Goal: Task Accomplishment & Management: Manage account settings

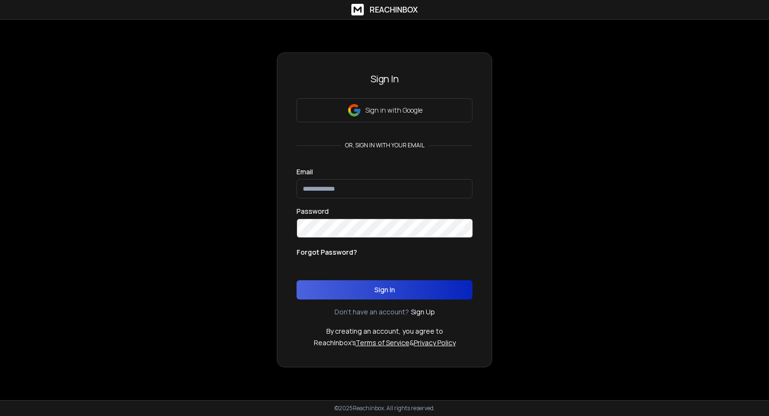
click at [352, 184] on input "email" at bounding box center [385, 188] width 176 height 19
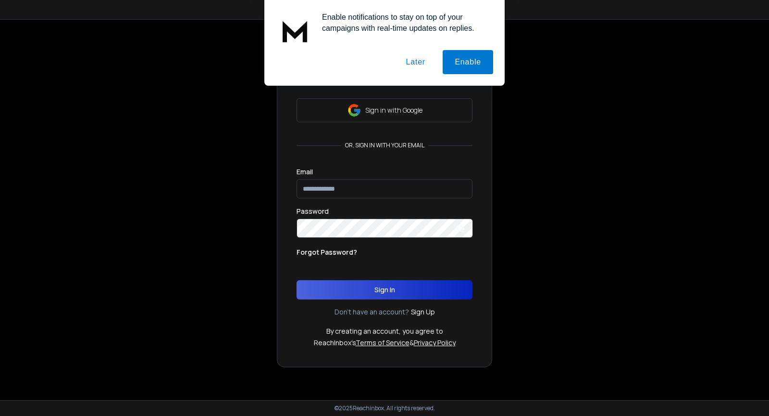
type input "**********"
click at [384, 289] on button "Sign In" at bounding box center [385, 289] width 176 height 19
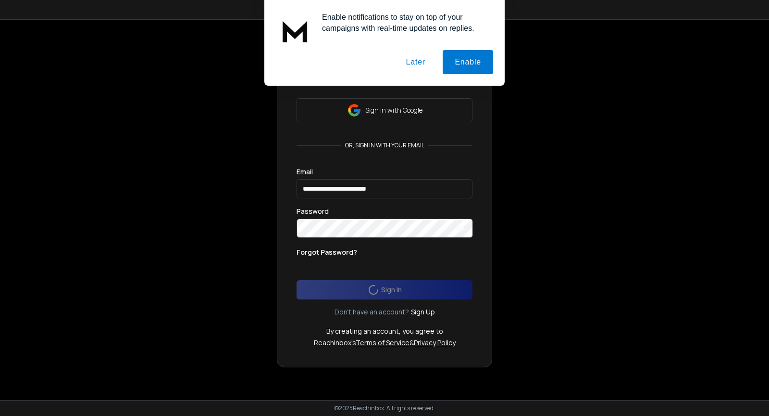
click at [416, 60] on button "Later" at bounding box center [415, 62] width 43 height 24
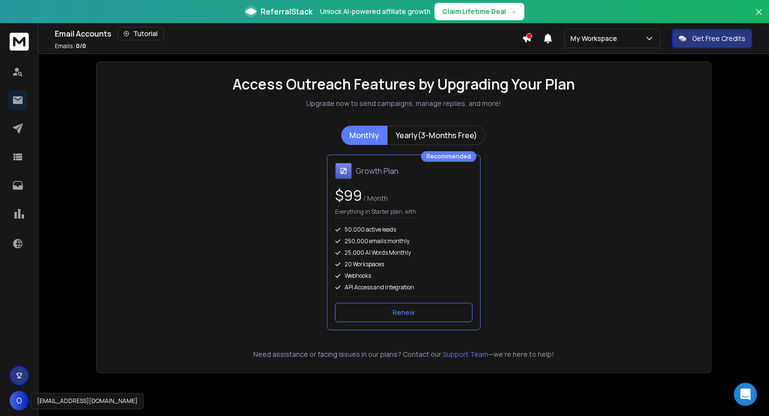
click at [15, 397] on span "O" at bounding box center [19, 399] width 19 height 19
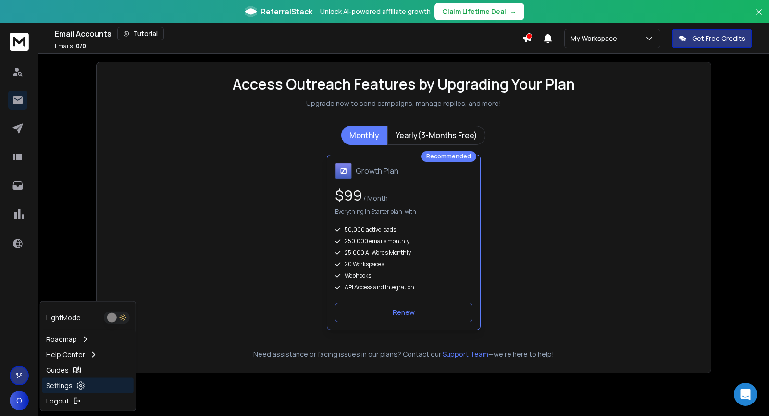
click at [63, 381] on p "Settings" at bounding box center [59, 385] width 26 height 10
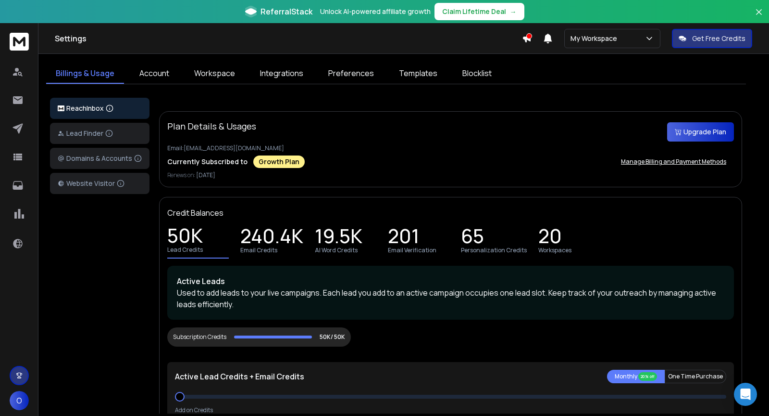
click at [411, 240] on p "201" at bounding box center [404, 237] width 32 height 13
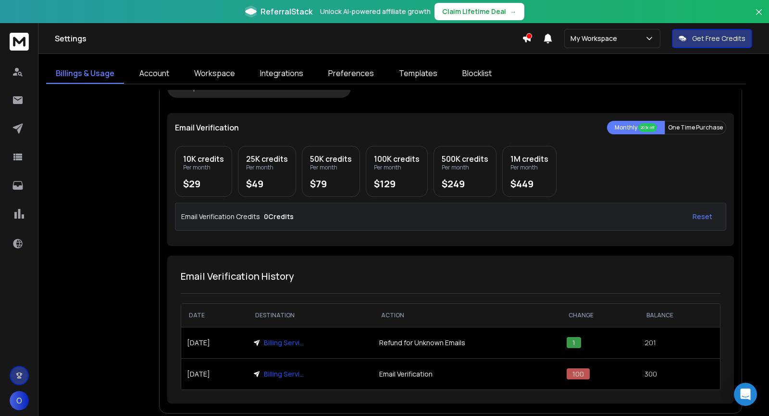
scroll to position [265, 0]
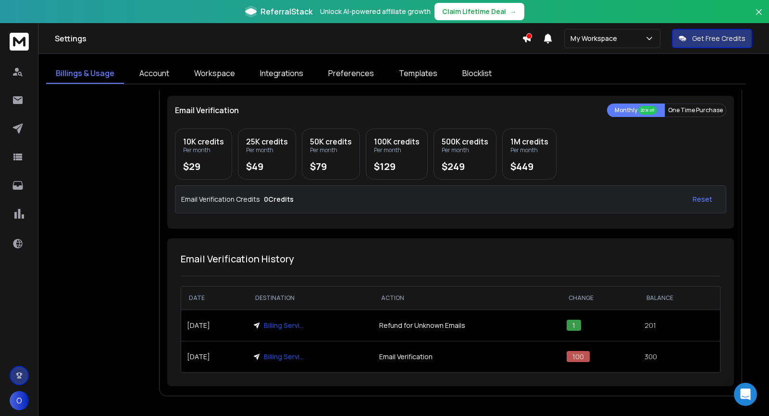
click at [336, 153] on label "50K credits Per month $79" at bounding box center [331, 153] width 58 height 51
click at [317, 171] on button "50K credits Per month $79" at bounding box center [314, 175] width 8 height 8
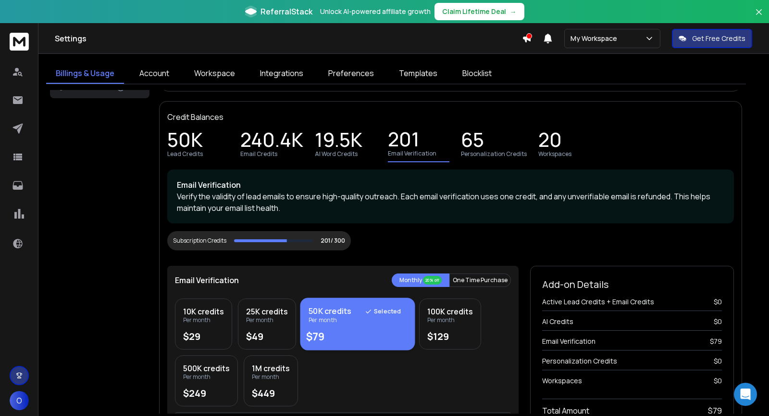
scroll to position [0, 0]
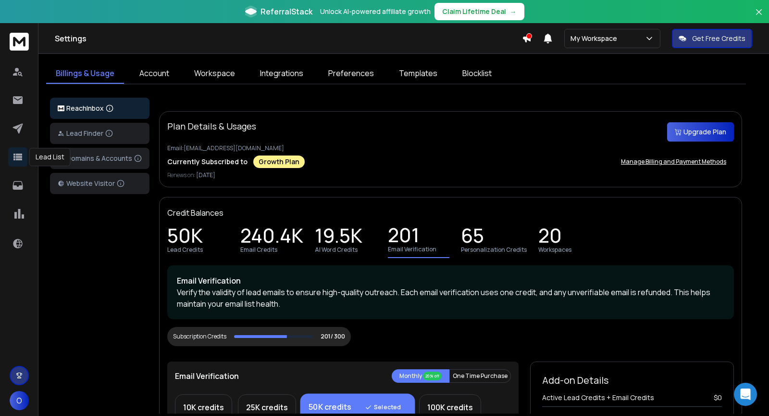
click at [13, 156] on icon at bounding box center [17, 156] width 9 height 7
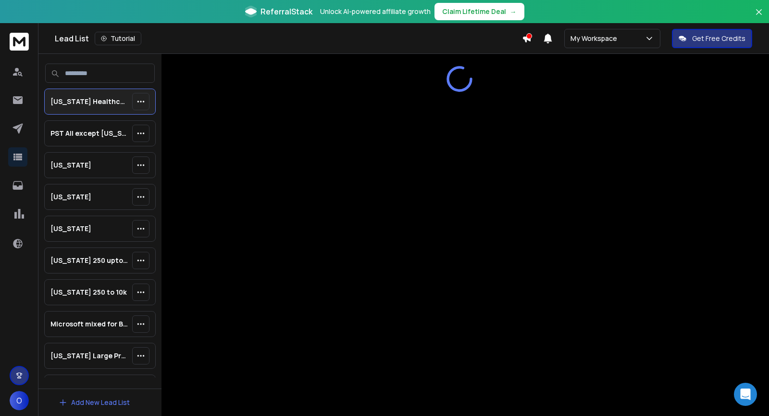
scroll to position [701, 0]
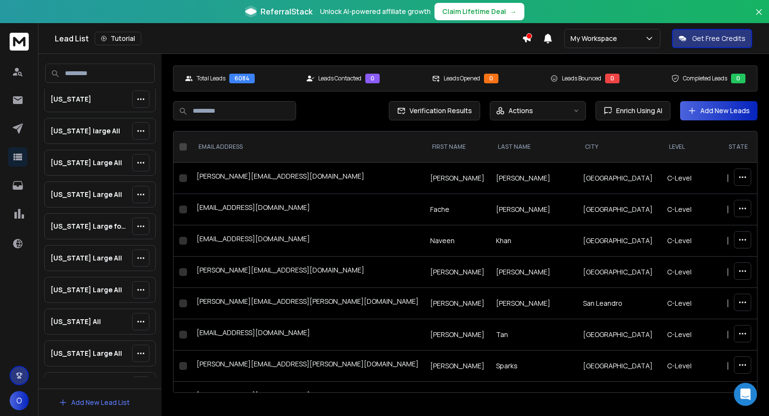
click at [84, 380] on p "Arkansas large all" at bounding box center [85, 385] width 70 height 10
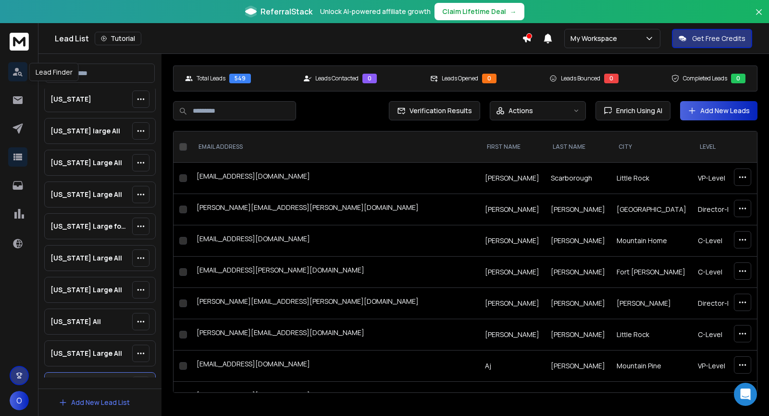
click at [18, 70] on icon at bounding box center [18, 72] width 12 height 12
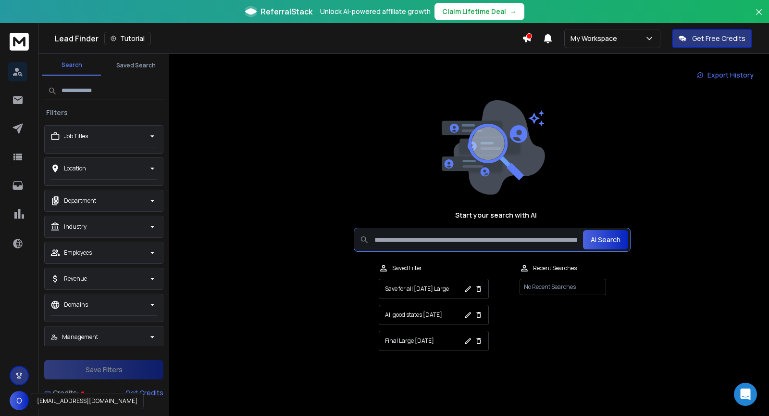
click at [21, 398] on span "O" at bounding box center [19, 399] width 19 height 19
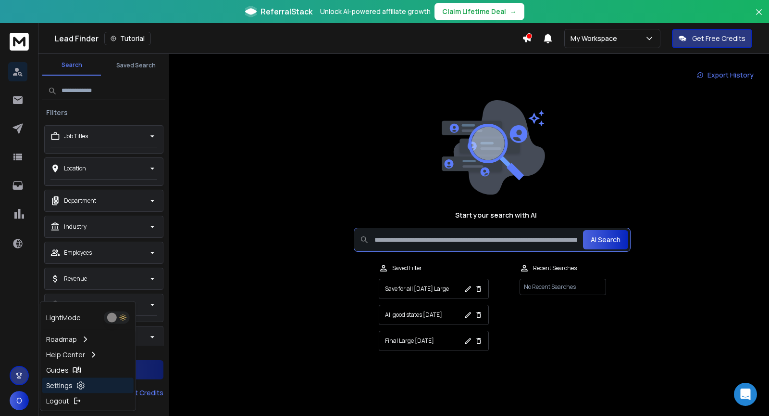
click at [58, 385] on p "Settings" at bounding box center [59, 385] width 26 height 10
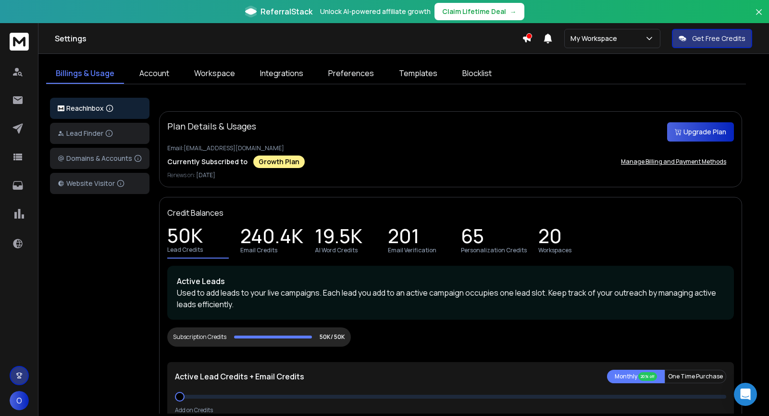
click at [412, 235] on p "201" at bounding box center [404, 237] width 32 height 13
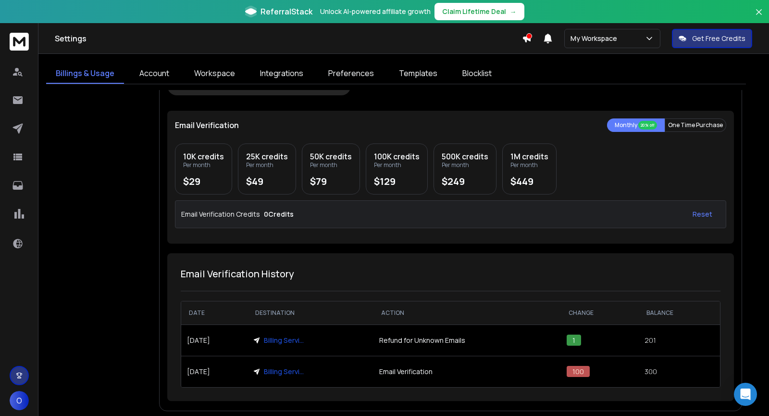
scroll to position [256, 0]
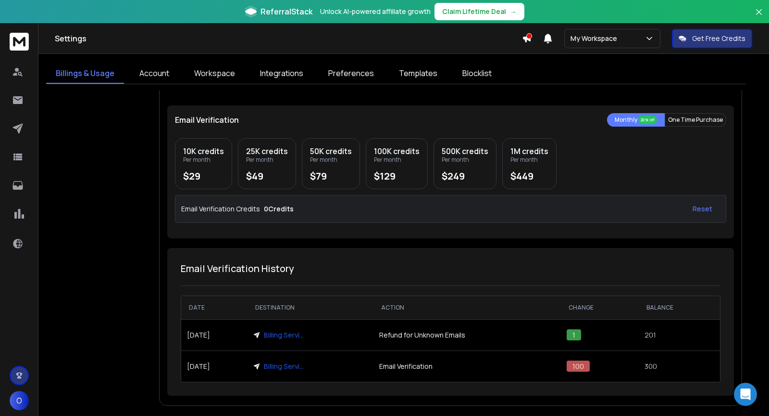
click at [327, 165] on label "50K credits Per month $79" at bounding box center [331, 163] width 58 height 51
click at [317, 180] on button "50K credits Per month $79" at bounding box center [314, 184] width 8 height 8
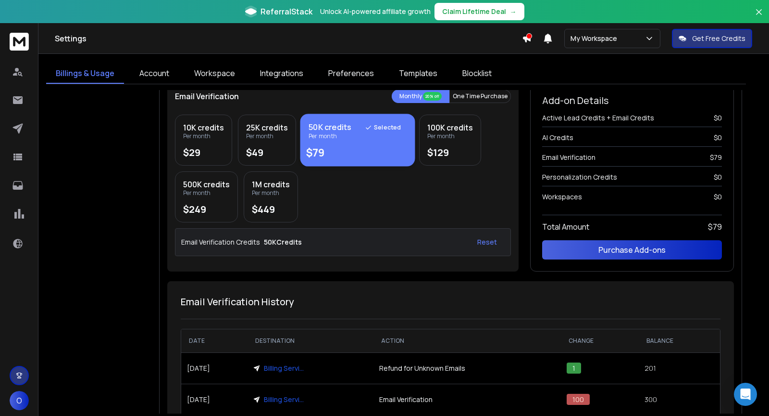
scroll to position [258, 0]
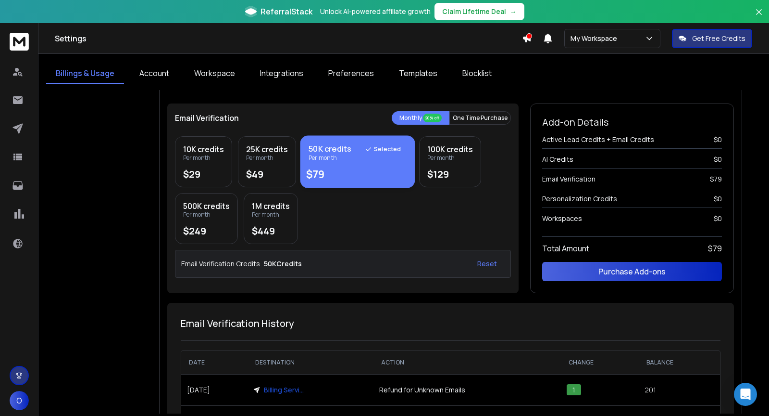
click at [634, 268] on button "Purchase Add-ons" at bounding box center [632, 271] width 180 height 19
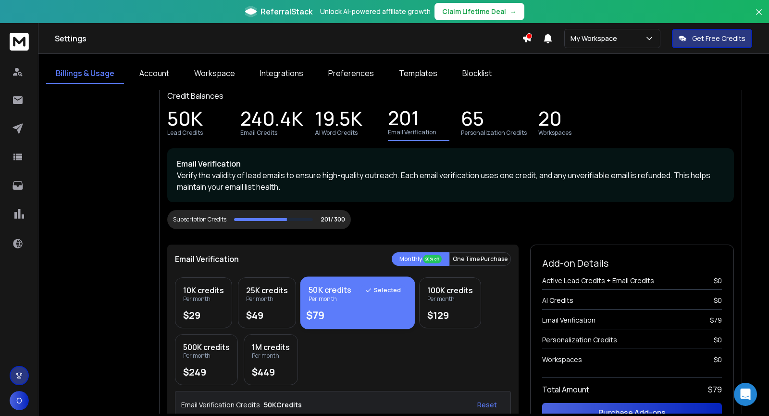
scroll to position [82, 0]
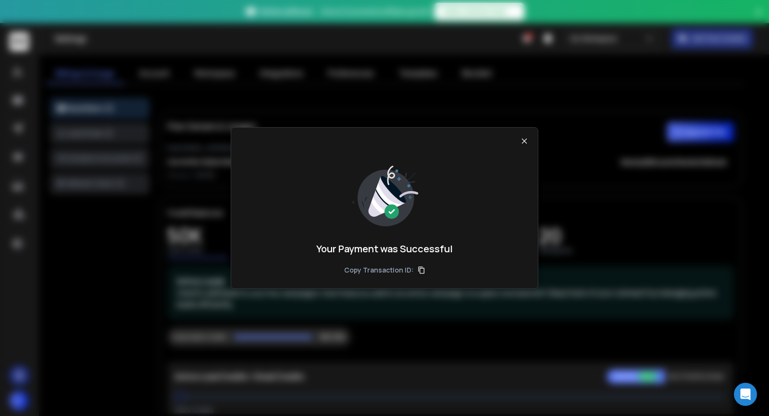
click at [525, 140] on icon at bounding box center [524, 141] width 5 height 5
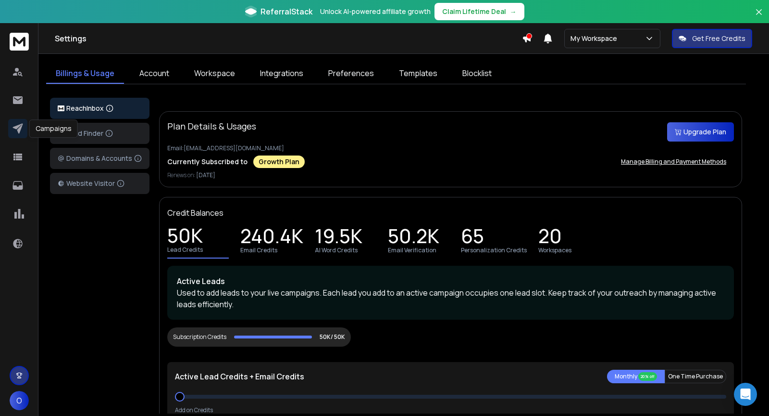
click at [14, 126] on icon at bounding box center [18, 129] width 10 height 10
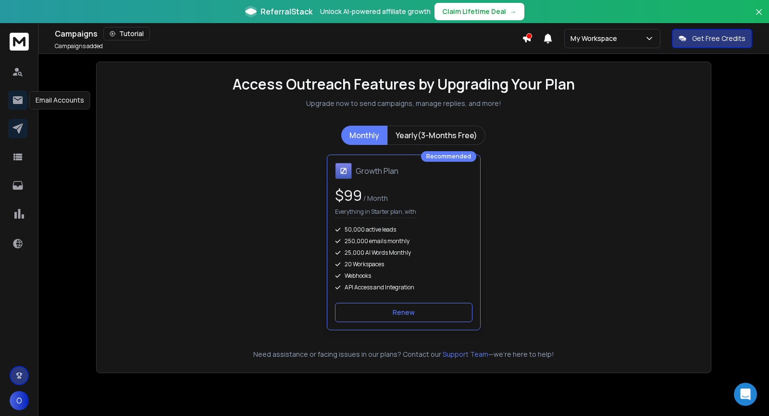
click at [15, 102] on icon at bounding box center [18, 100] width 10 height 8
